Goal: Task Accomplishment & Management: Manage account settings

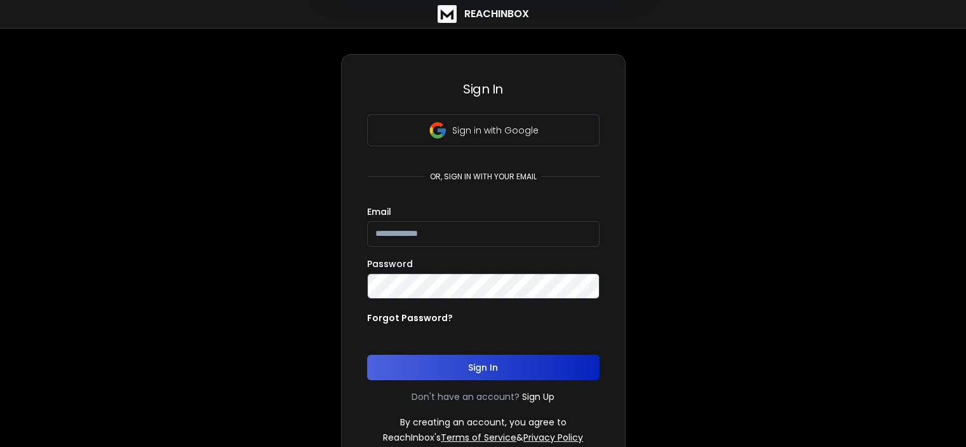
click at [534, 83] on button "Later" at bounding box center [524, 82] width 57 height 32
click at [480, 230] on input "email" at bounding box center [483, 233] width 233 height 25
type input "**********"
click at [581, 286] on icon at bounding box center [583, 287] width 11 height 8
click at [468, 370] on button "Sign In" at bounding box center [483, 367] width 233 height 25
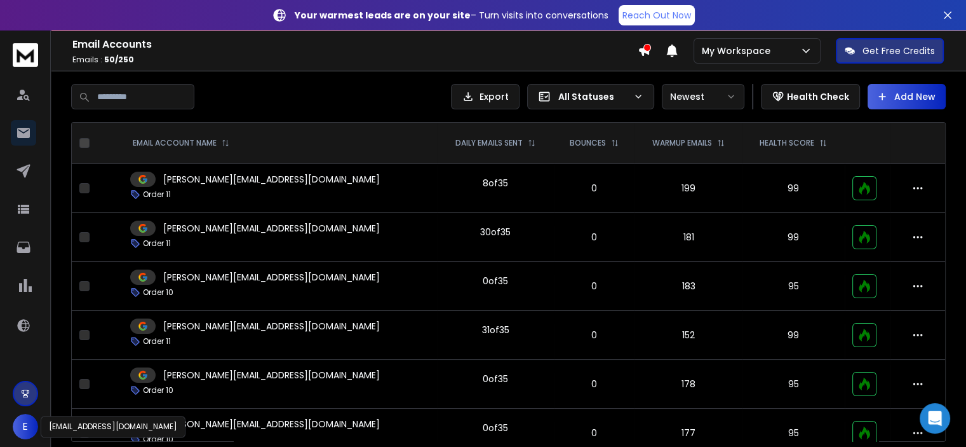
click at [34, 420] on span "E" at bounding box center [25, 426] width 25 height 25
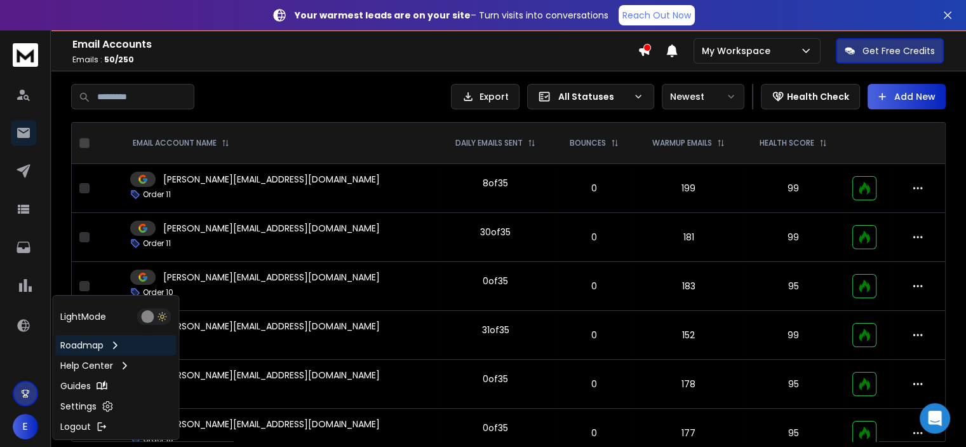
click at [158, 316] on icon at bounding box center [162, 316] width 10 height 10
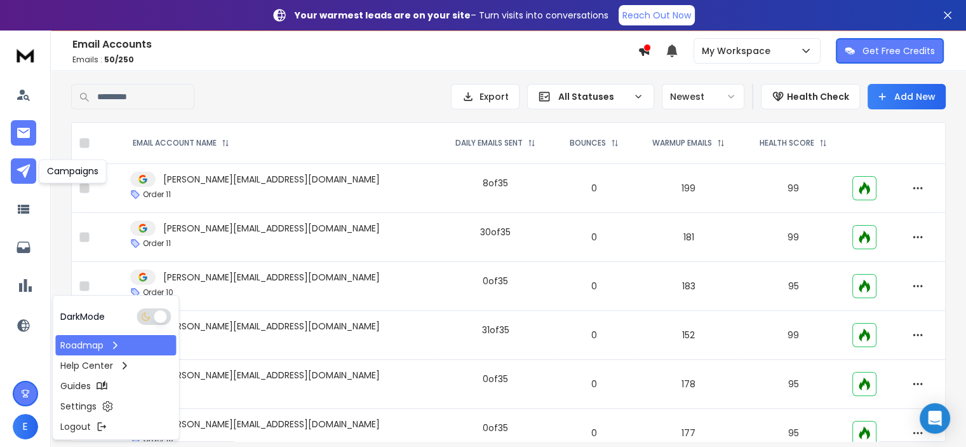
click at [14, 163] on link at bounding box center [23, 170] width 25 height 25
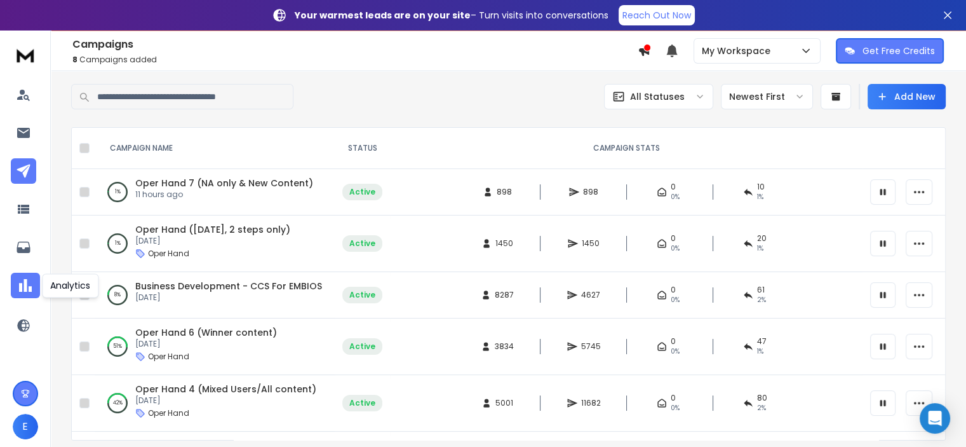
click at [20, 288] on icon at bounding box center [25, 285] width 13 height 13
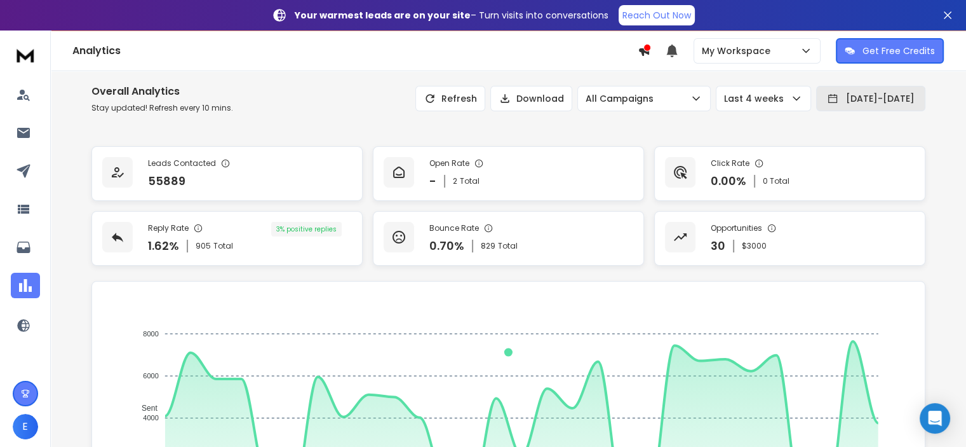
click at [826, 92] on button "[DATE] - [DATE]" at bounding box center [870, 98] width 109 height 25
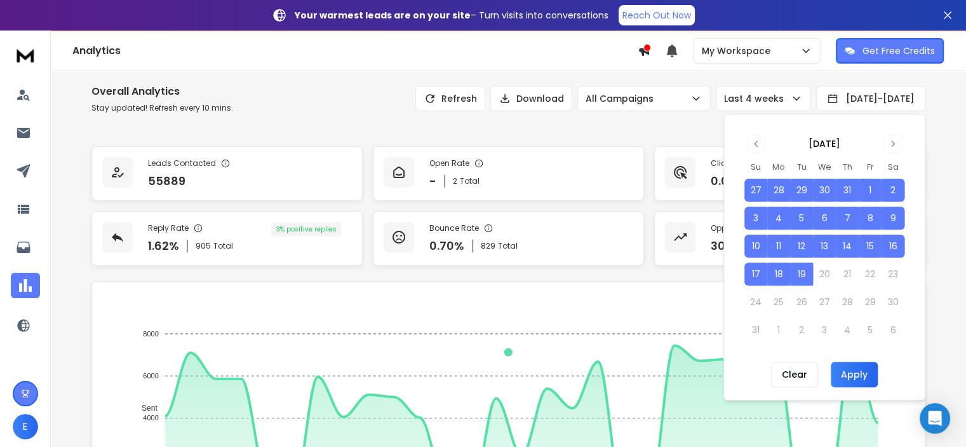
click at [799, 269] on button "19" at bounding box center [801, 273] width 23 height 23
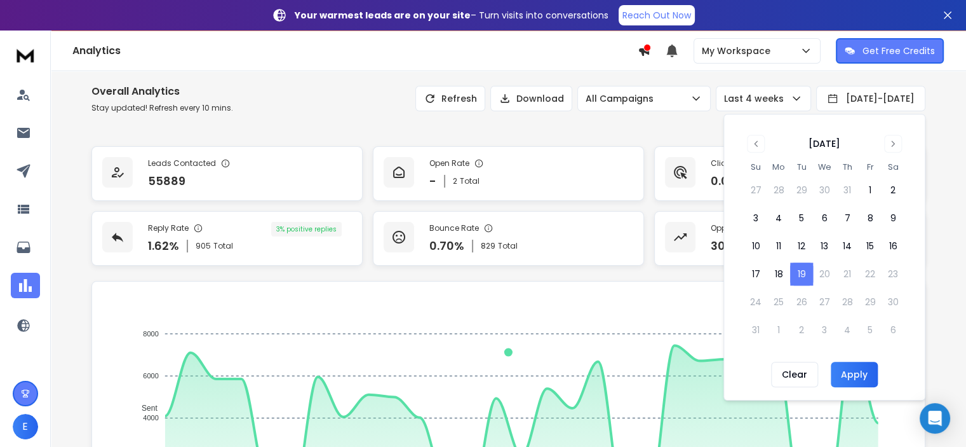
click at [867, 370] on button "Apply" at bounding box center [854, 374] width 47 height 25
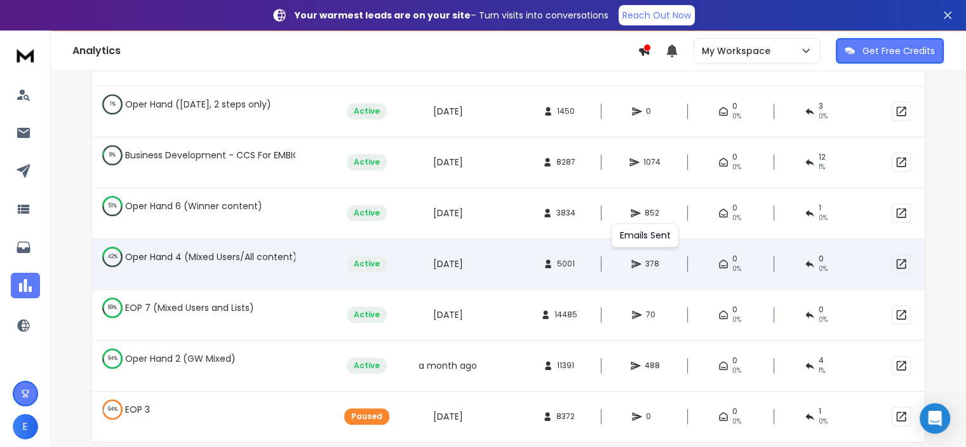
scroll to position [656, 0]
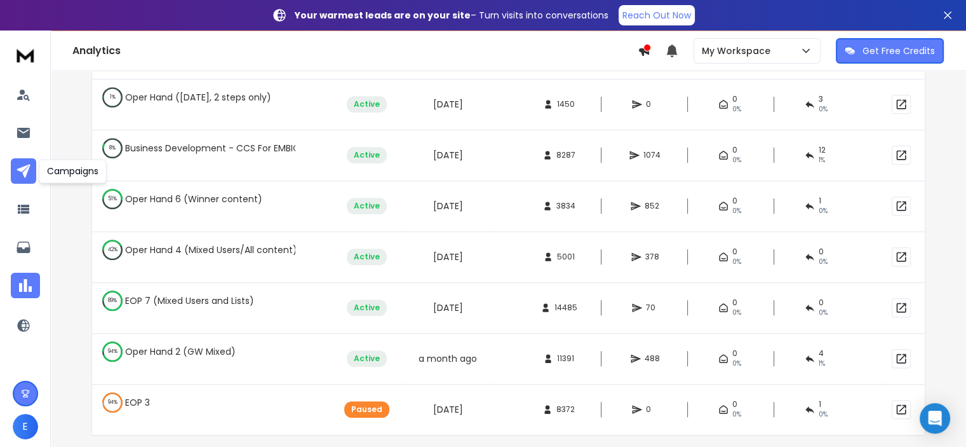
click at [23, 168] on icon at bounding box center [23, 170] width 13 height 13
